Goal: Find specific page/section: Find specific page/section

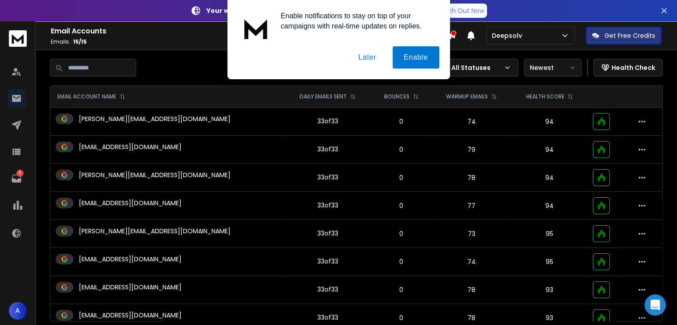
click at [363, 60] on button "Later" at bounding box center [367, 57] width 40 height 22
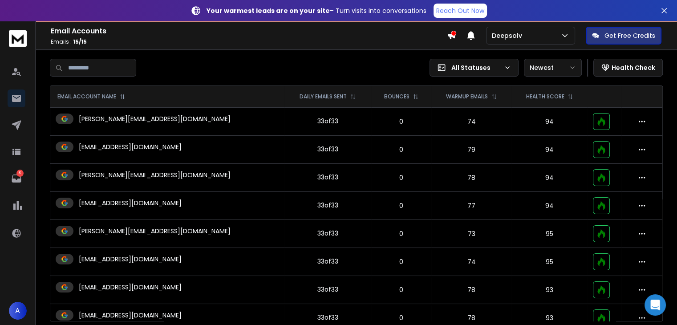
click at [381, 290] on p "0" at bounding box center [400, 289] width 49 height 9
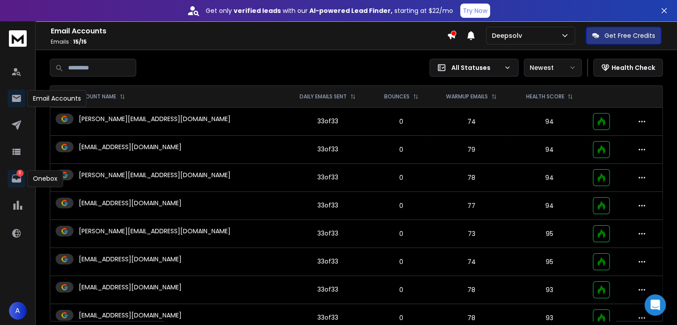
click at [20, 174] on p "3" at bounding box center [19, 173] width 7 height 7
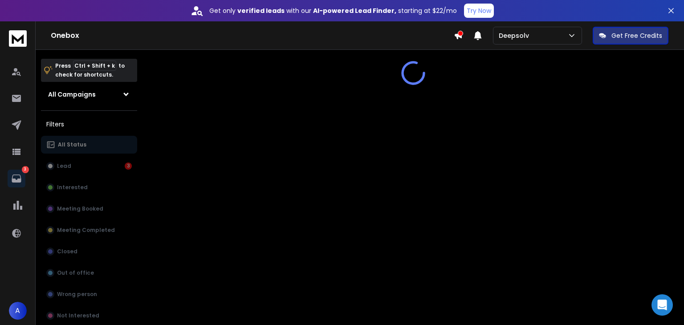
click at [88, 167] on div "All Status Lead 3 Interested Meeting Booked Meeting Completed Closed Out of off…" at bounding box center [89, 230] width 96 height 189
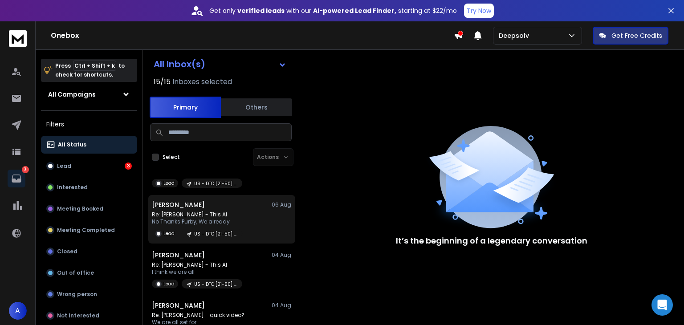
scroll to position [177, 0]
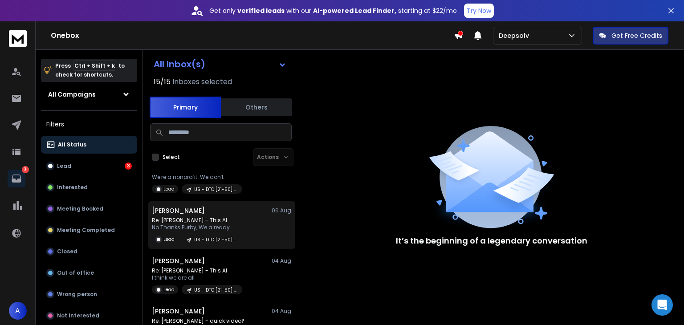
click at [247, 208] on div "Nick Fiorucci 06 Aug" at bounding box center [222, 210] width 140 height 9
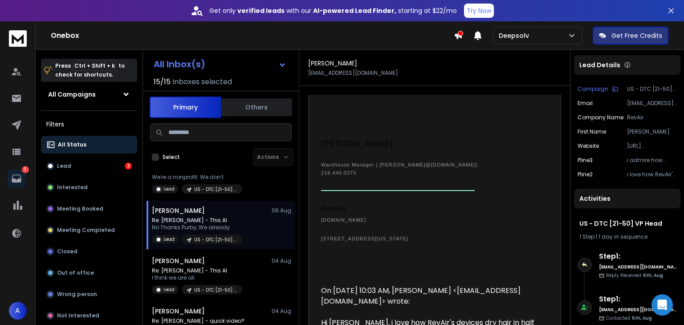
scroll to position [0, 0]
